Goal: Task Accomplishment & Management: Manage account settings

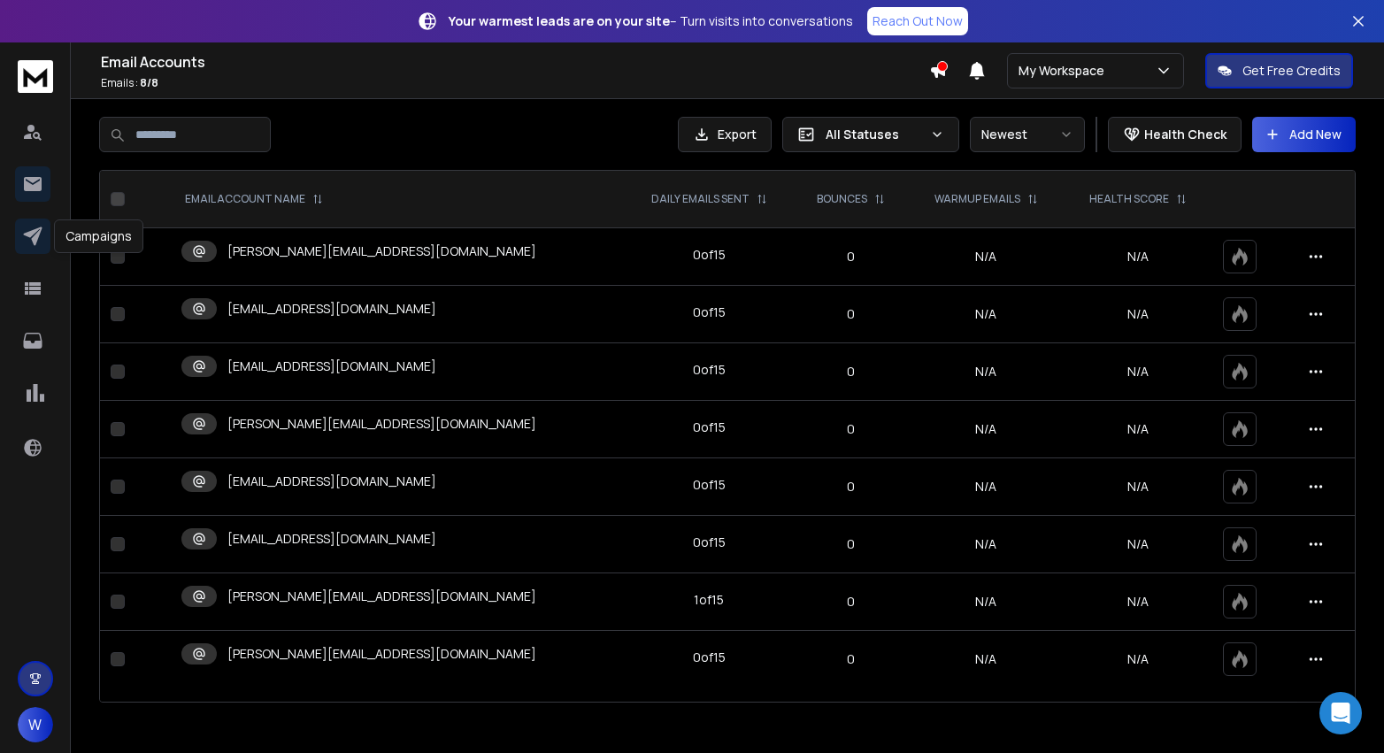
click at [33, 253] on link at bounding box center [32, 236] width 35 height 35
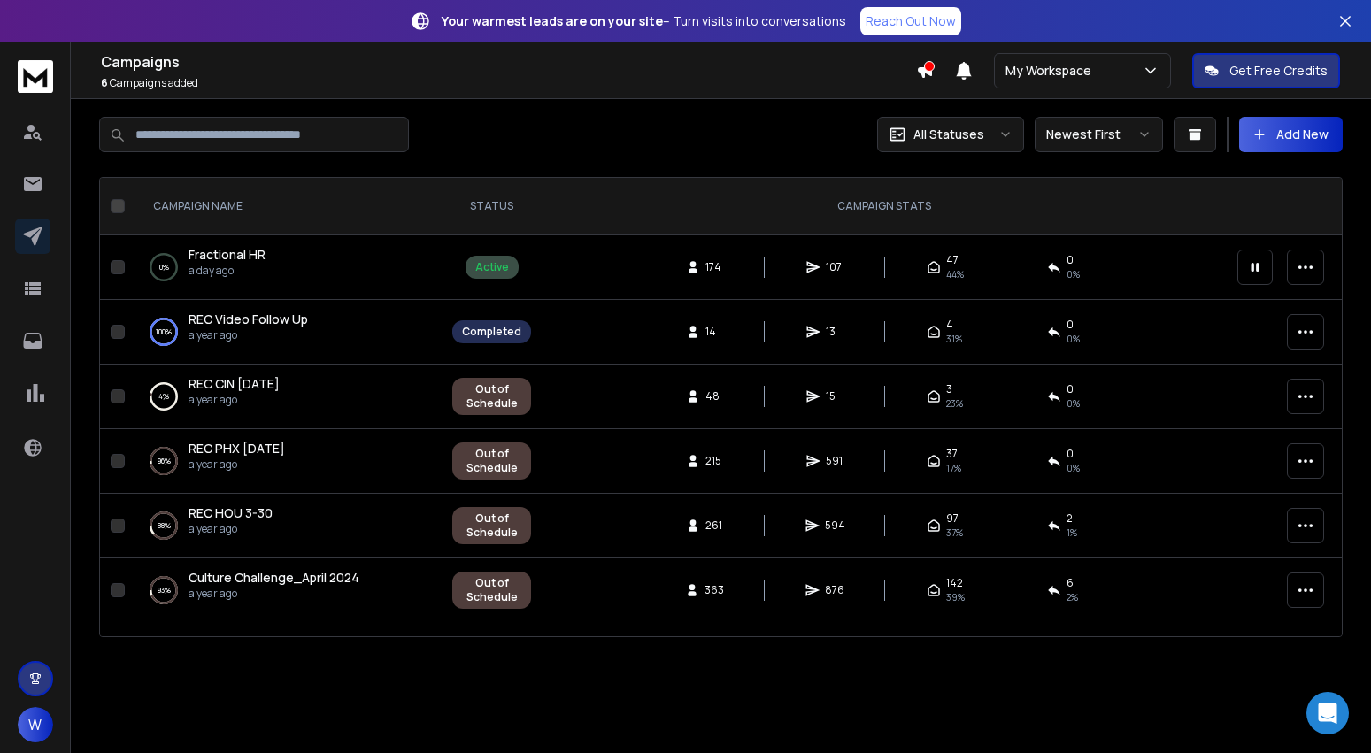
click at [233, 255] on span "Fractional HR" at bounding box center [227, 254] width 77 height 17
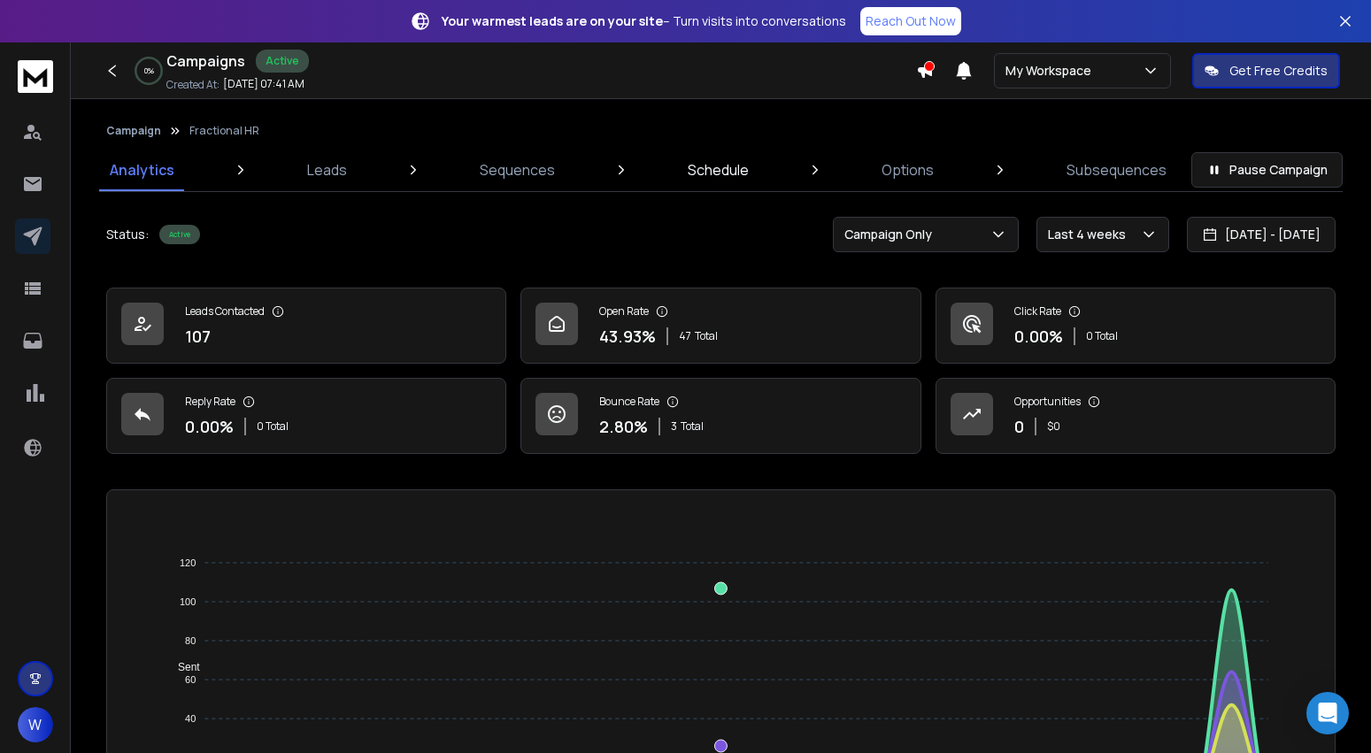
click at [701, 168] on p "Schedule" at bounding box center [718, 169] width 61 height 21
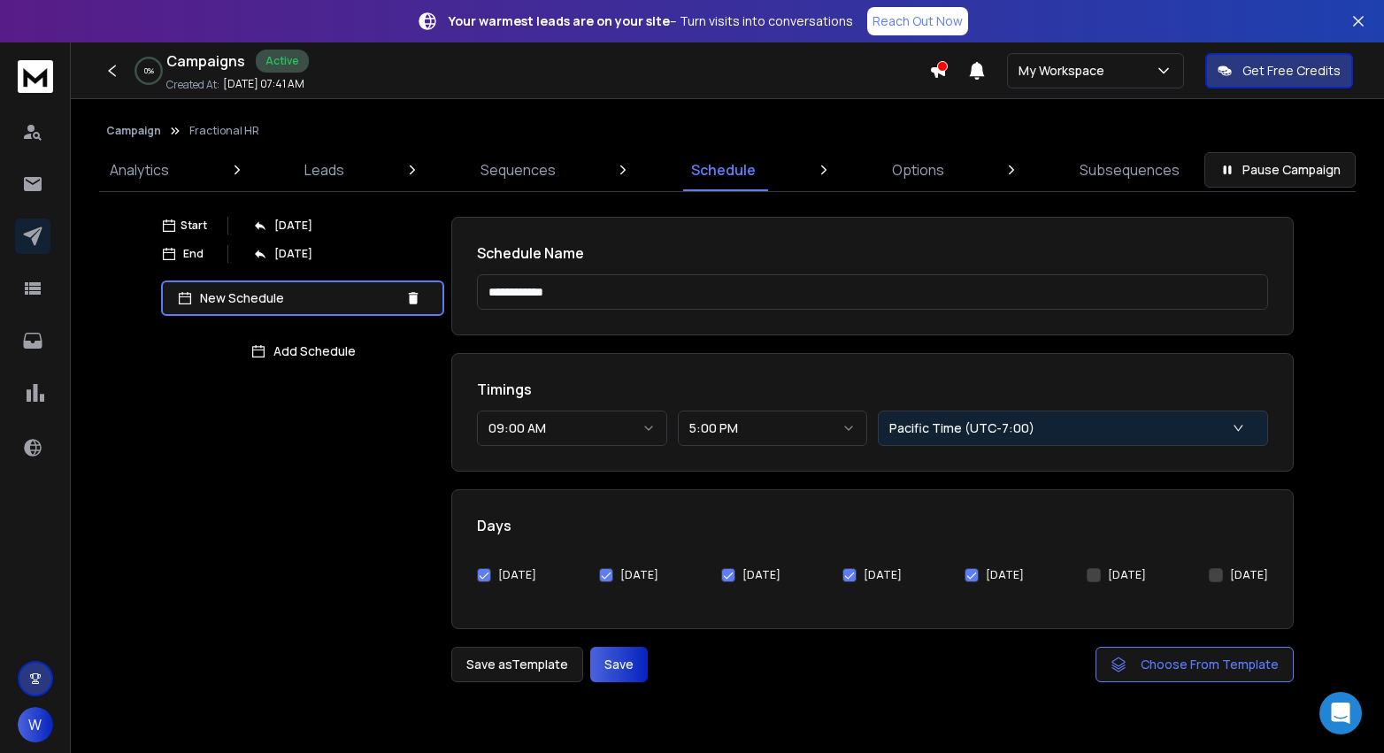
click at [1234, 430] on icon "button" at bounding box center [1238, 428] width 36 height 12
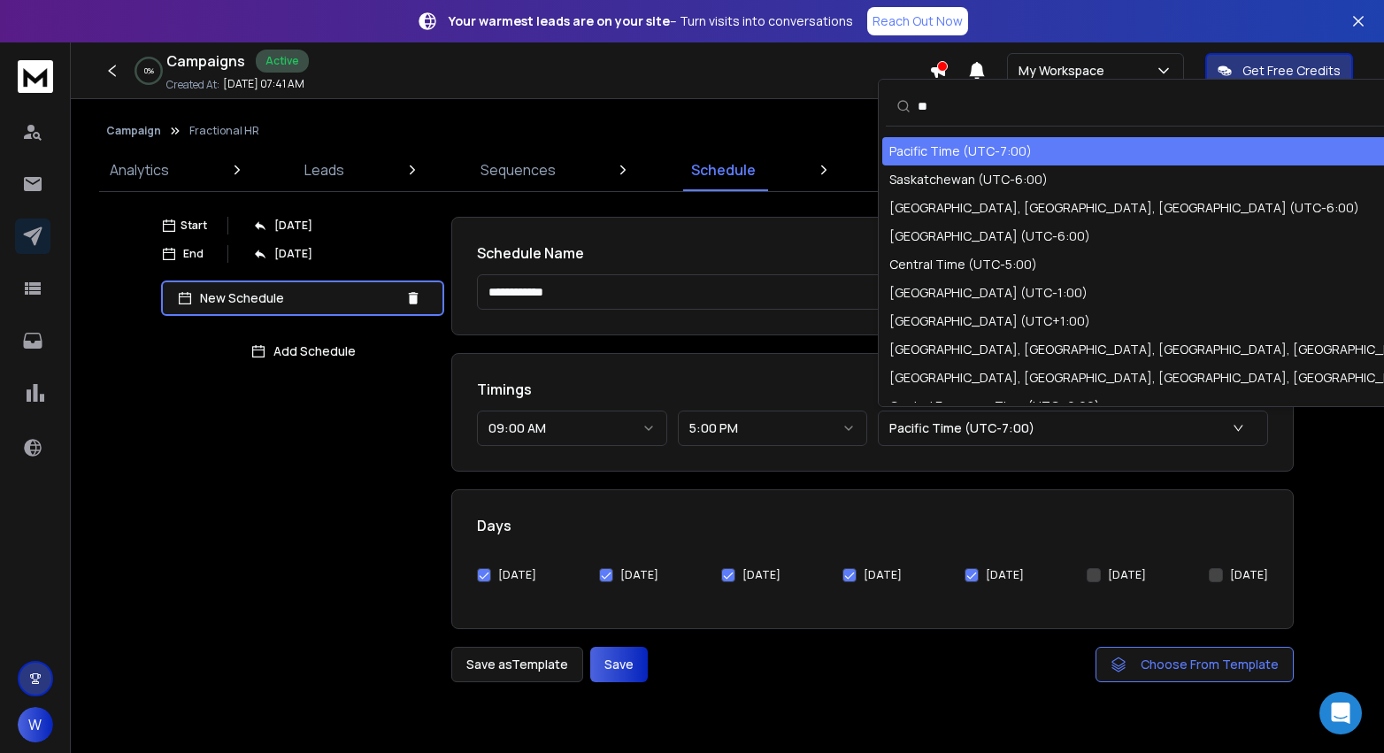
type input "*"
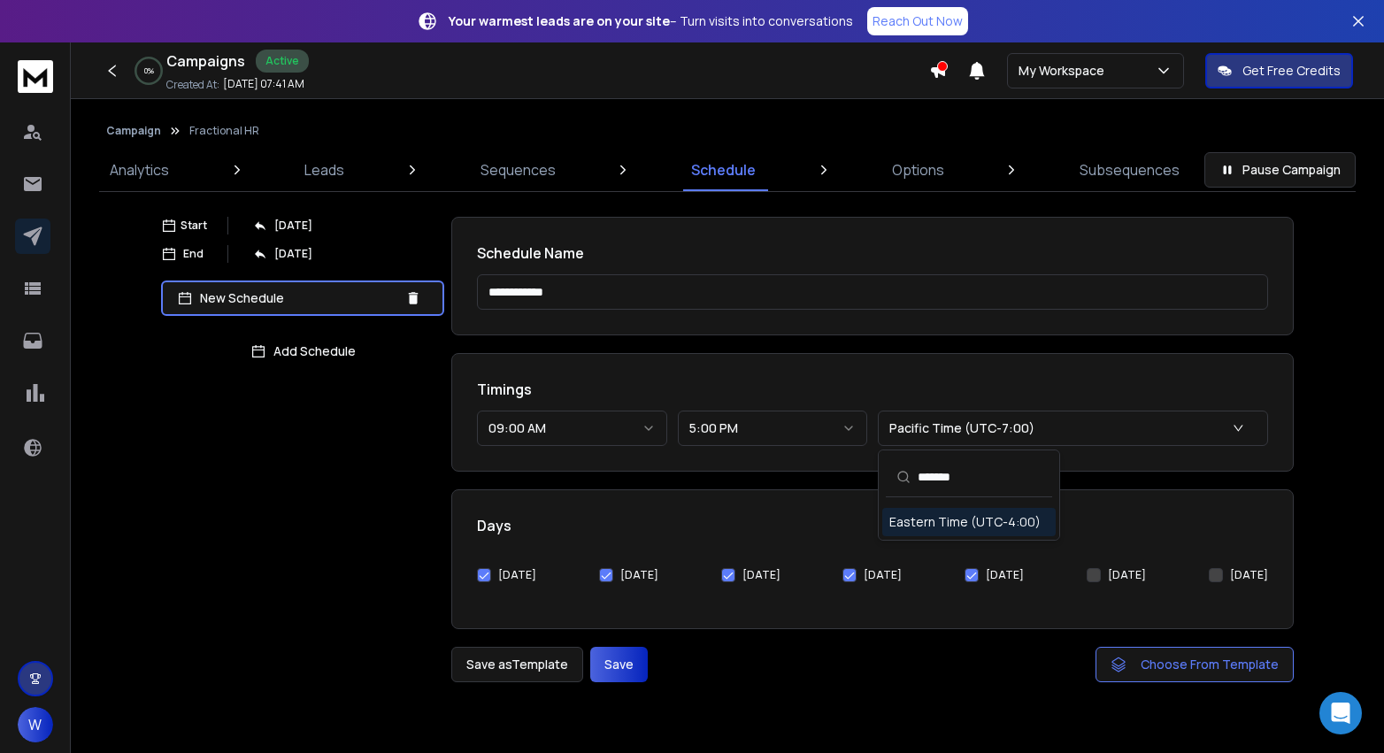
type input "*******"
click at [963, 520] on div "Eastern Time (UTC-4:00)" at bounding box center [964, 522] width 151 height 18
click at [621, 663] on button "Save" at bounding box center [619, 664] width 58 height 35
click at [189, 227] on p "Start" at bounding box center [194, 226] width 27 height 14
click at [312, 220] on p "Sun Sep 07 2025" at bounding box center [293, 226] width 38 height 14
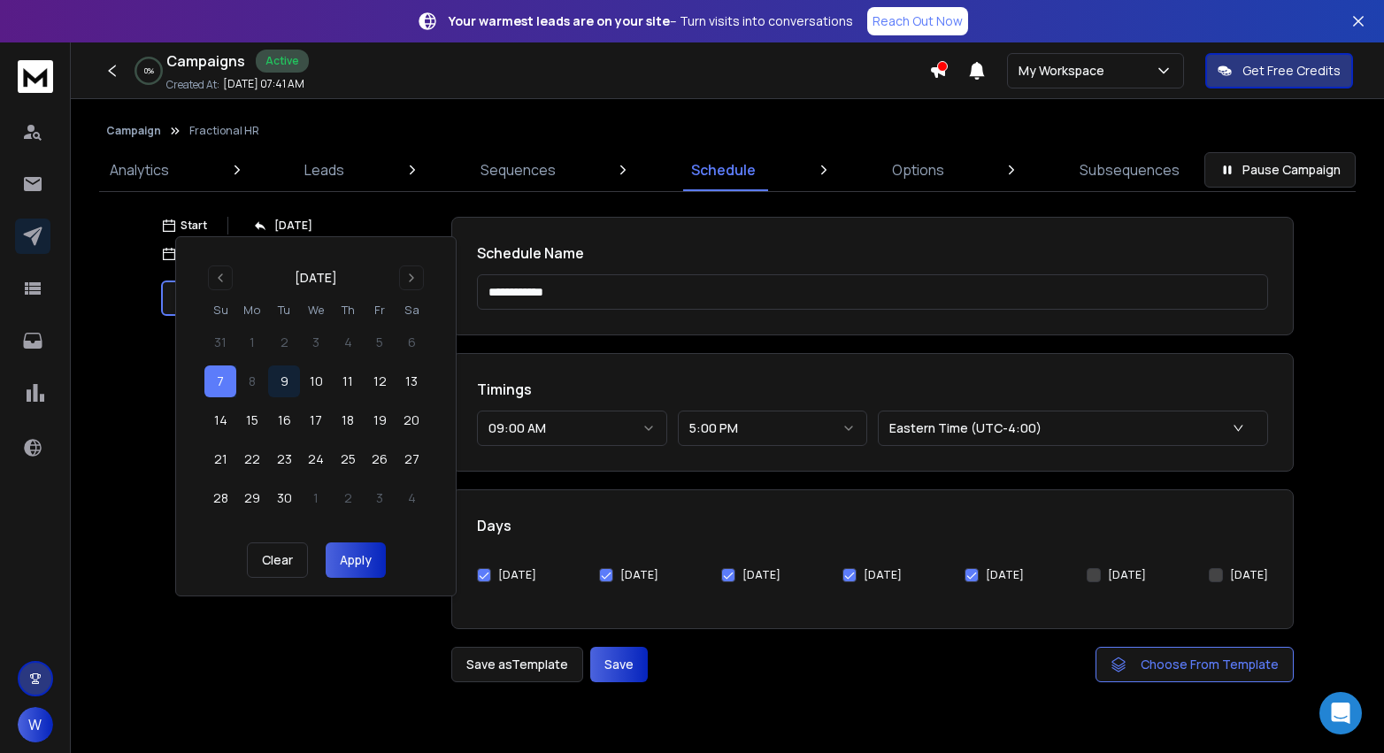
click at [135, 319] on div "**********" at bounding box center [727, 450] width 1257 height 480
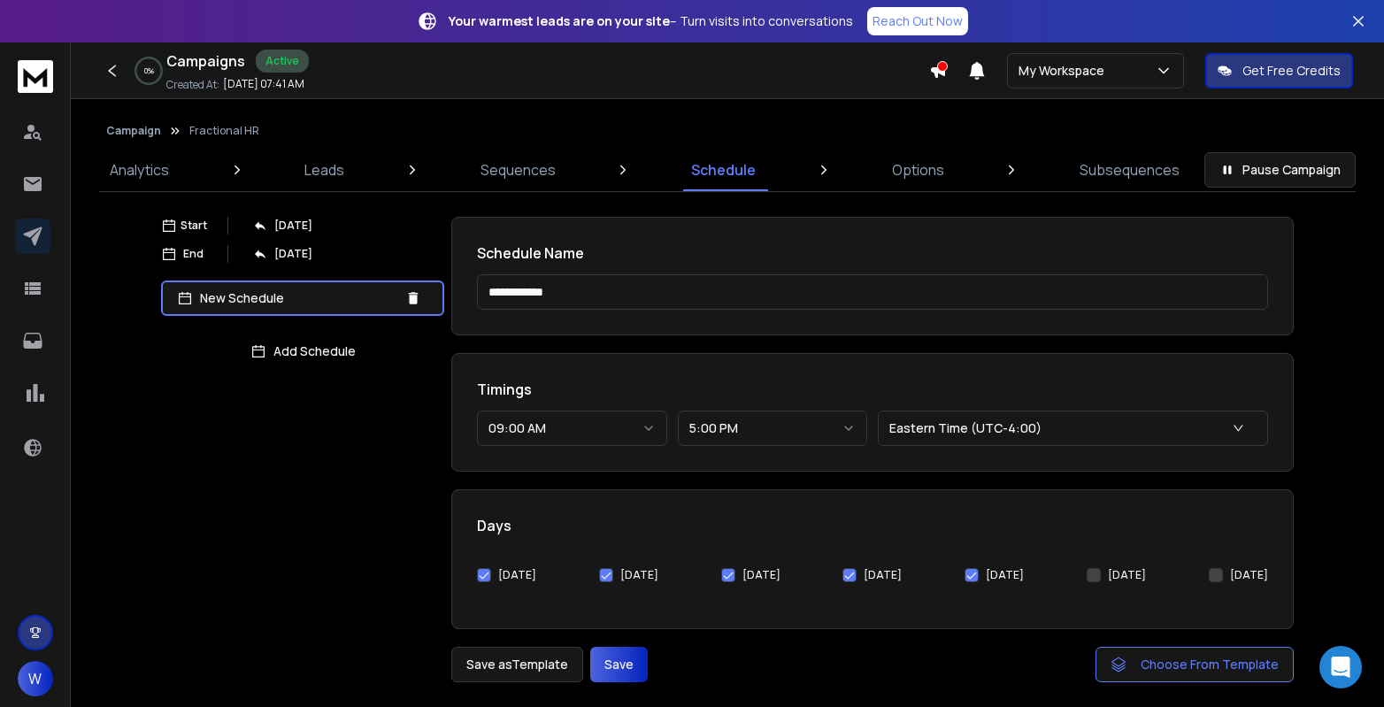
click at [312, 227] on p "Sun Sep 07 2025" at bounding box center [293, 226] width 38 height 14
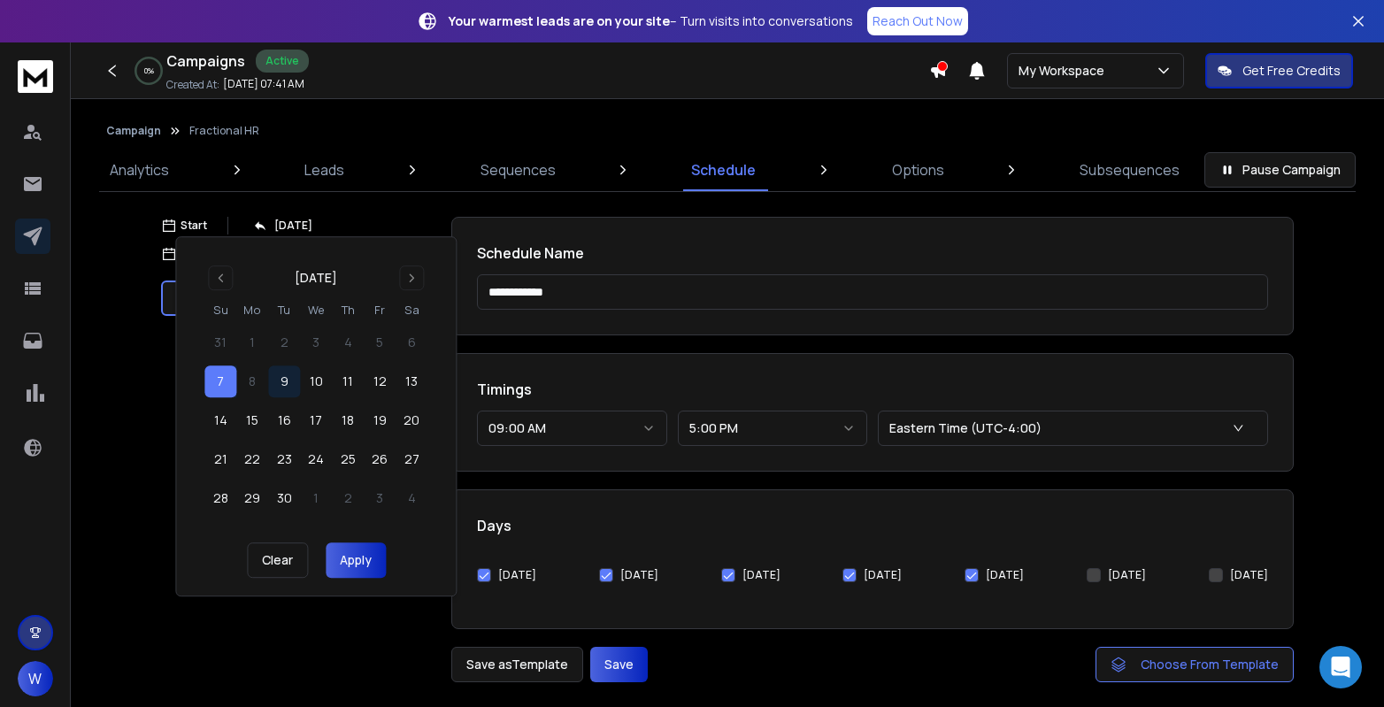
click at [227, 383] on td "7" at bounding box center [220, 382] width 32 height 32
click at [346, 559] on button "Apply" at bounding box center [356, 560] width 60 height 35
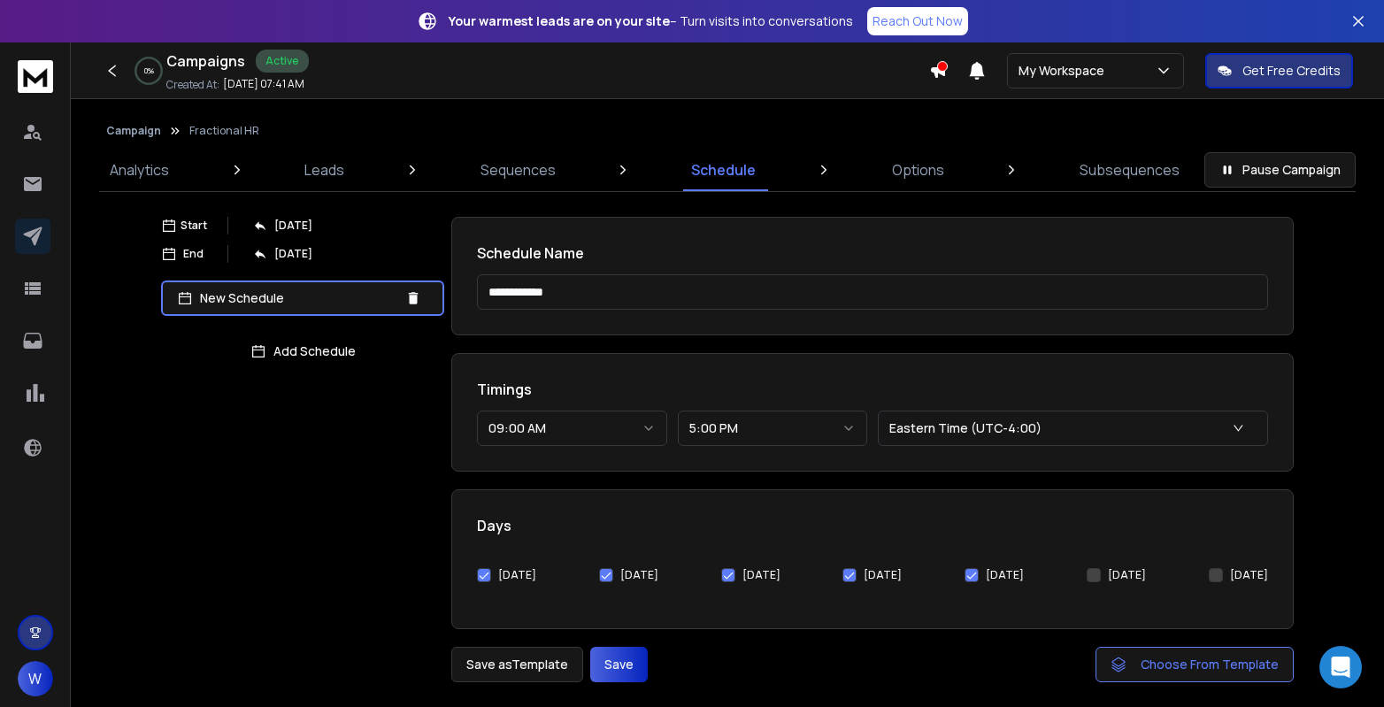
click at [293, 255] on p "Tue Sep 08 2026" at bounding box center [293, 254] width 38 height 14
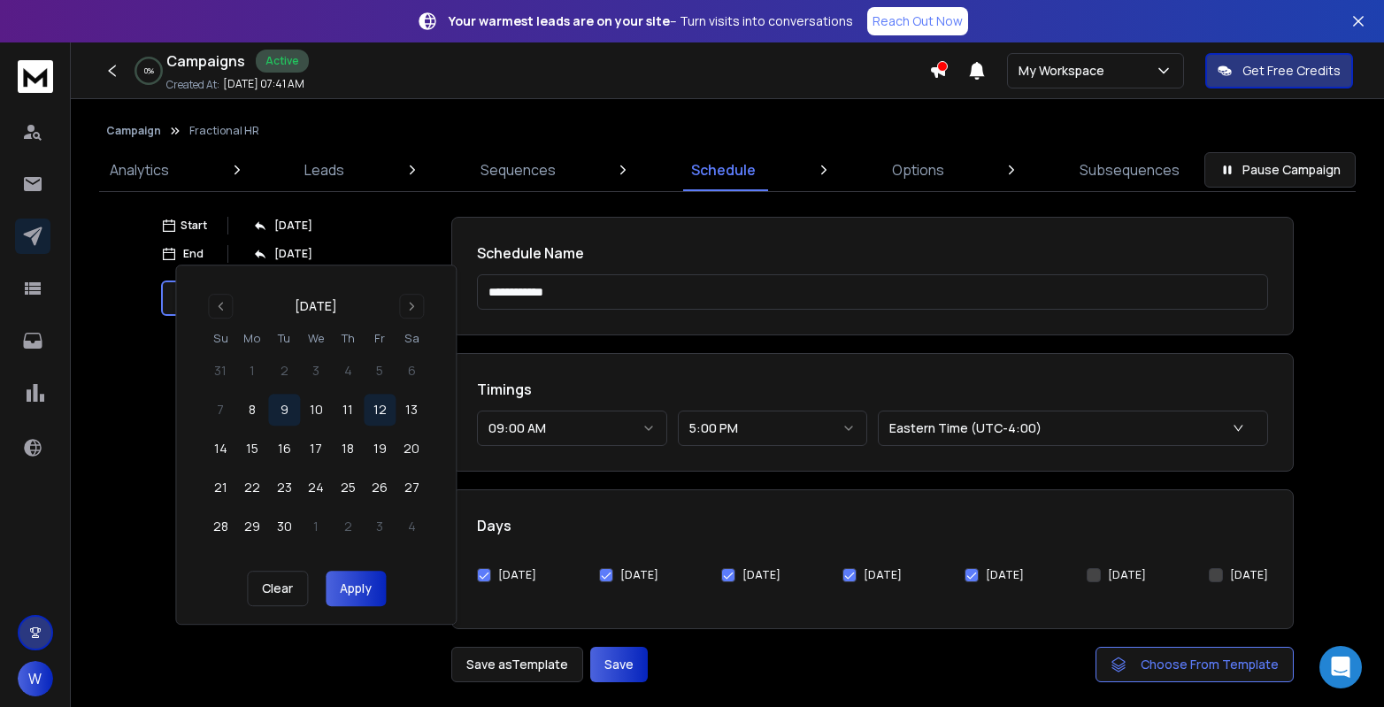
click at [384, 411] on button "12" at bounding box center [380, 410] width 32 height 32
click at [292, 525] on button "30" at bounding box center [284, 527] width 32 height 32
click at [354, 581] on button "Apply" at bounding box center [356, 588] width 60 height 35
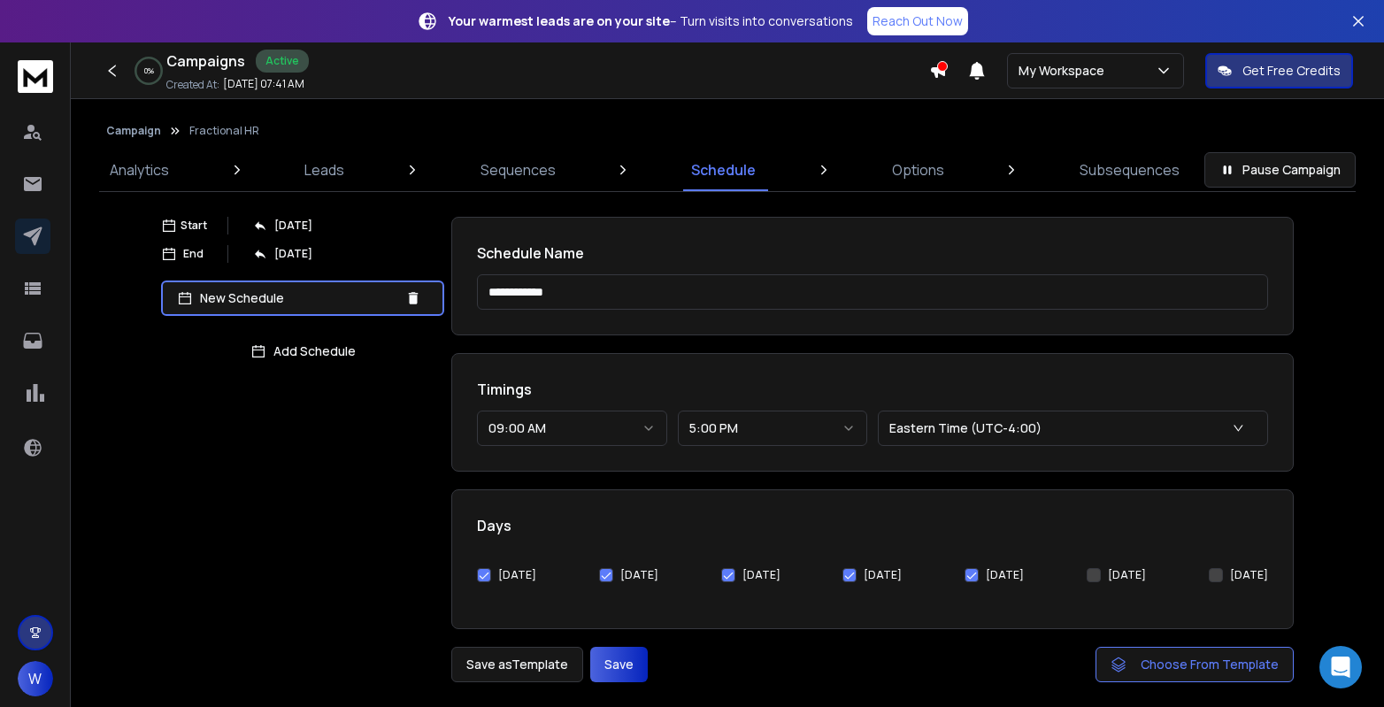
click at [616, 654] on button "Save" at bounding box center [619, 664] width 58 height 35
click at [128, 175] on p "Analytics" at bounding box center [139, 169] width 59 height 21
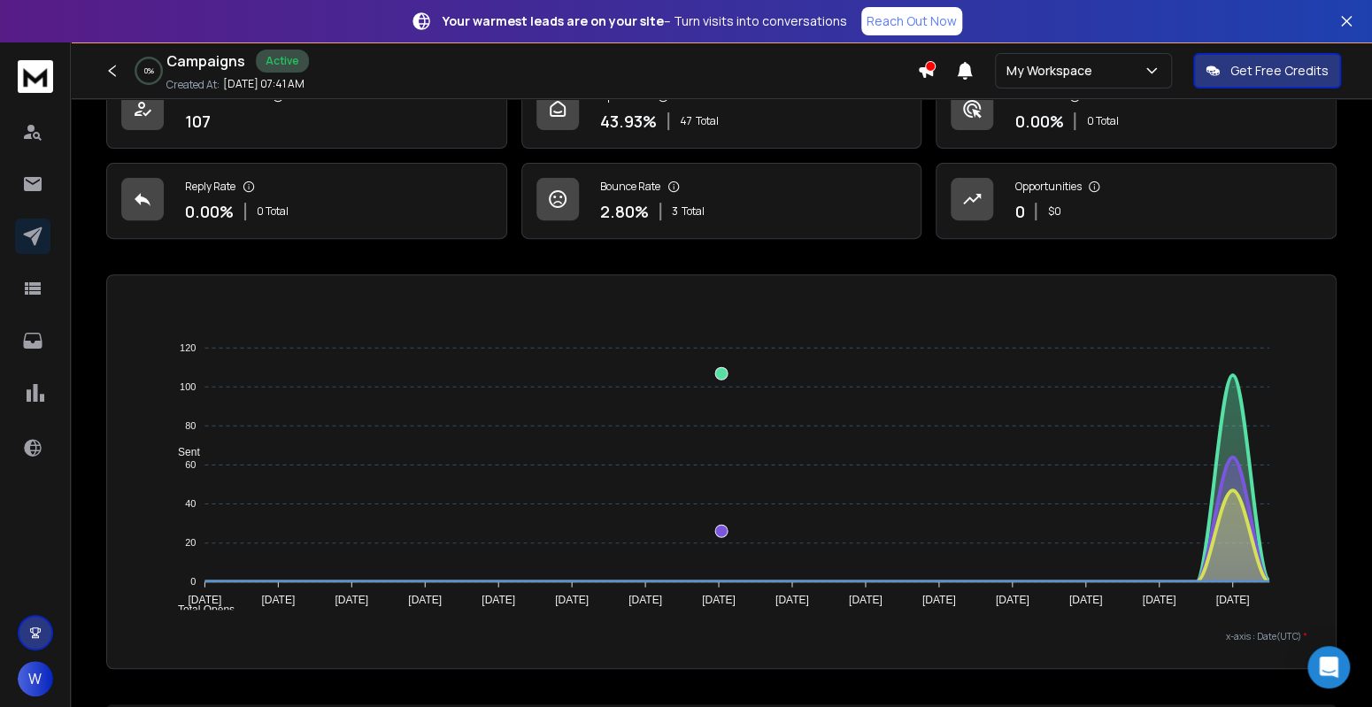
scroll to position [101, 0]
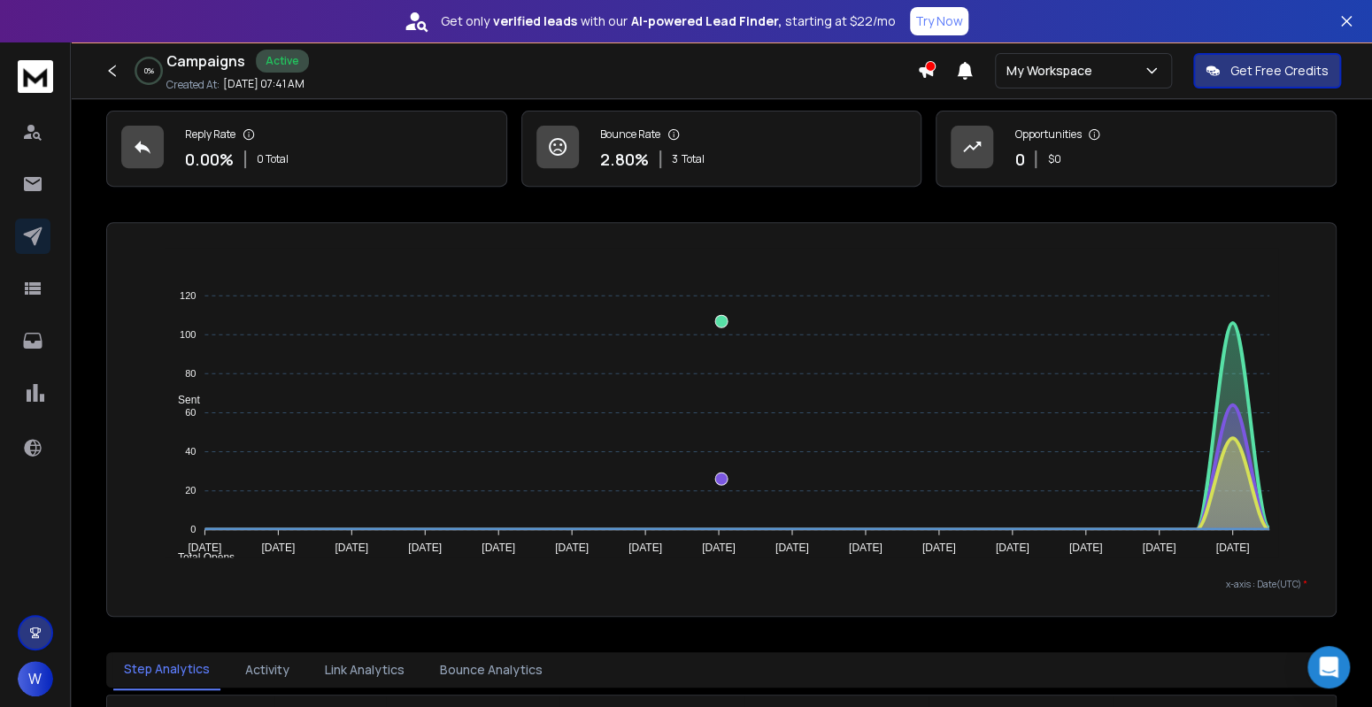
scroll to position [459, 0]
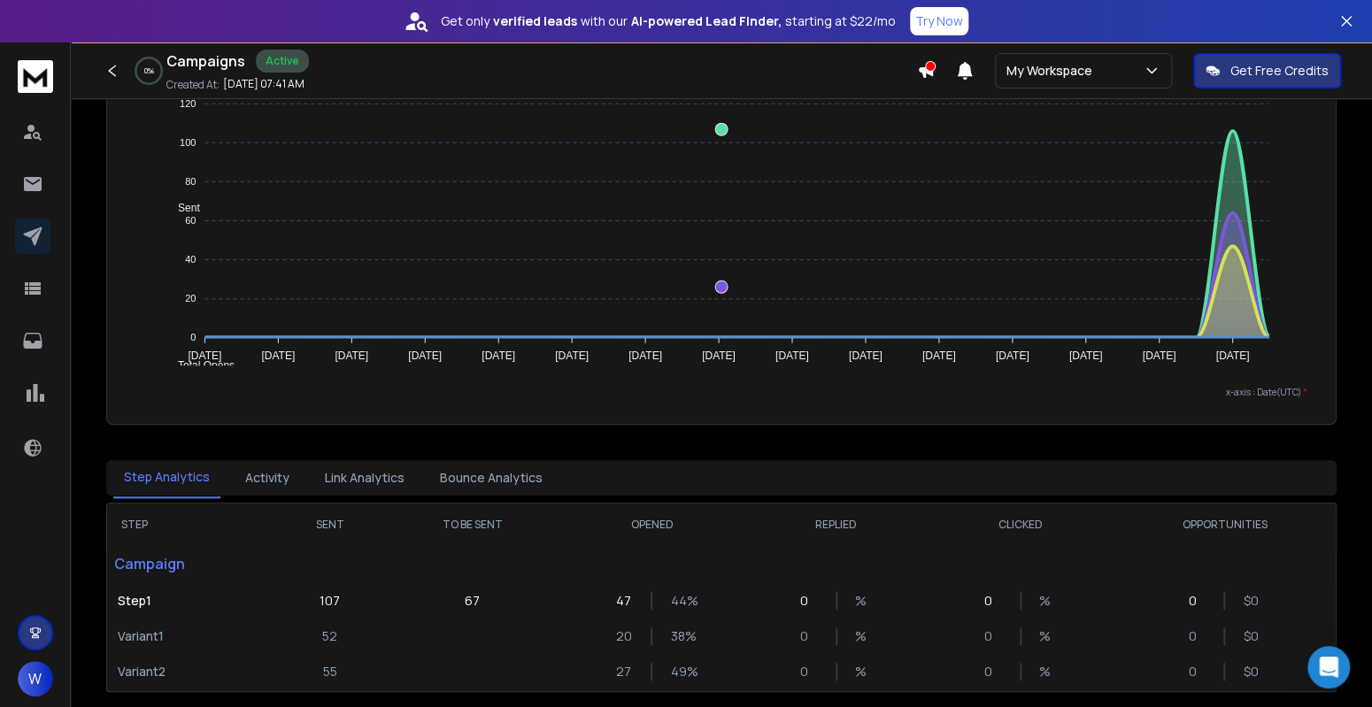
click at [262, 475] on button "Activity" at bounding box center [267, 477] width 65 height 39
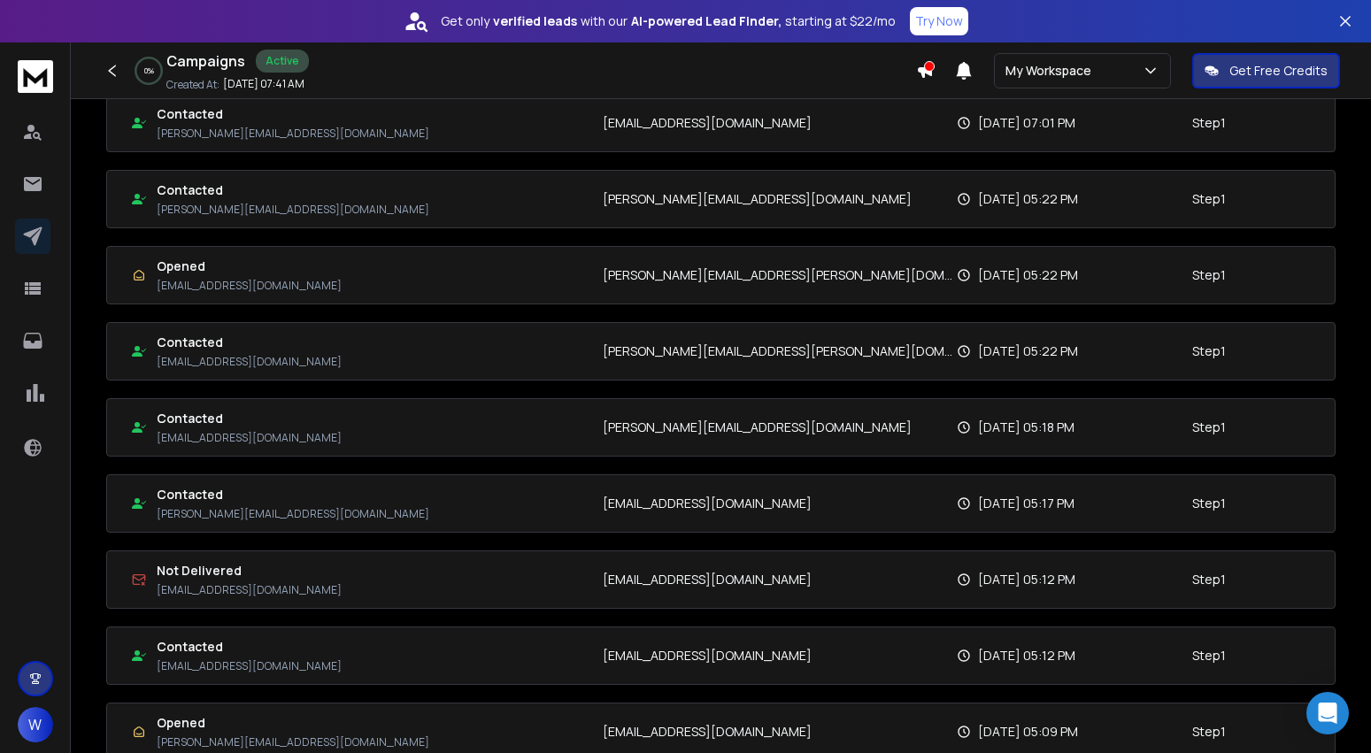
scroll to position [774, 0]
